Goal: Task Accomplishment & Management: Use online tool/utility

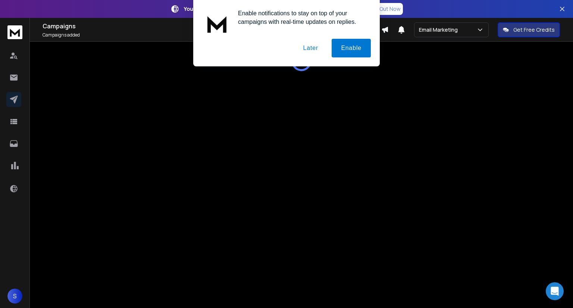
click at [307, 47] on button "Later" at bounding box center [310, 48] width 34 height 19
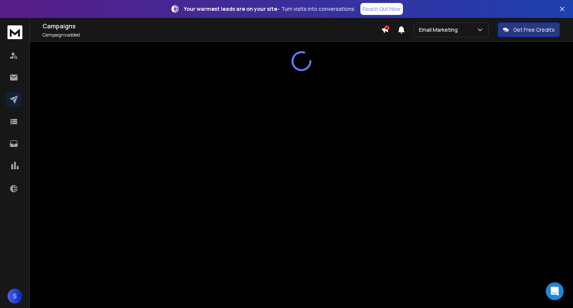
click at [562, 8] on icon at bounding box center [562, 9] width 4 height 4
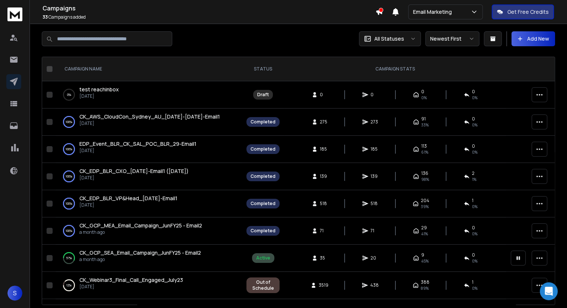
click at [109, 35] on input at bounding box center [107, 38] width 131 height 15
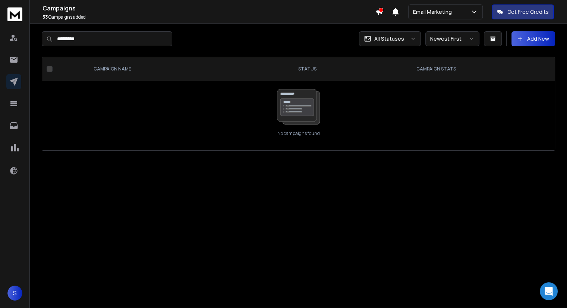
click at [135, 41] on input "*********" at bounding box center [107, 38] width 131 height 15
type input "*"
click at [246, 44] on div at bounding box center [170, 38] width 257 height 15
click at [16, 60] on icon at bounding box center [13, 60] width 7 height 6
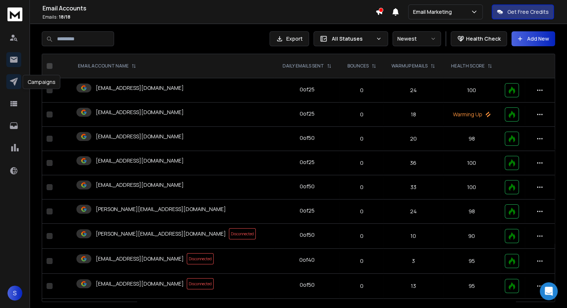
click at [14, 81] on icon at bounding box center [14, 82] width 8 height 8
